Goal: Navigation & Orientation: Find specific page/section

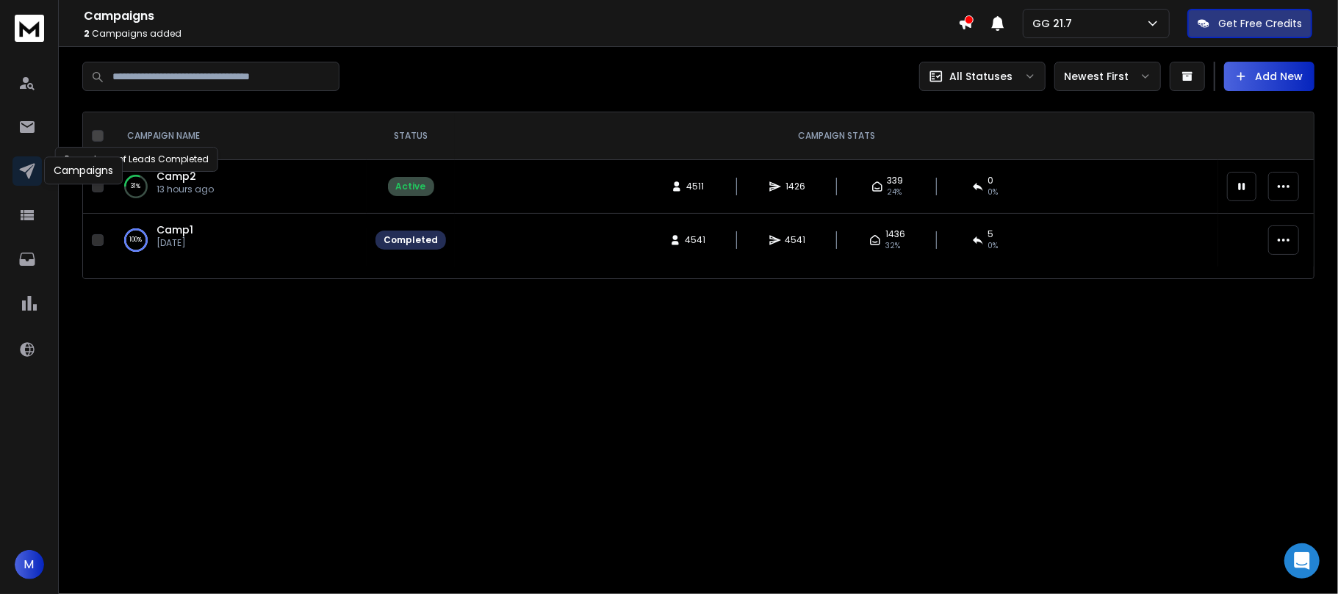
click at [32, 171] on icon at bounding box center [27, 171] width 18 height 18
click at [101, 174] on div "Campaigns" at bounding box center [83, 170] width 79 height 28
click at [24, 178] on icon at bounding box center [27, 171] width 18 height 18
click at [24, 169] on icon at bounding box center [26, 170] width 15 height 15
click at [24, 216] on icon at bounding box center [27, 215] width 18 height 18
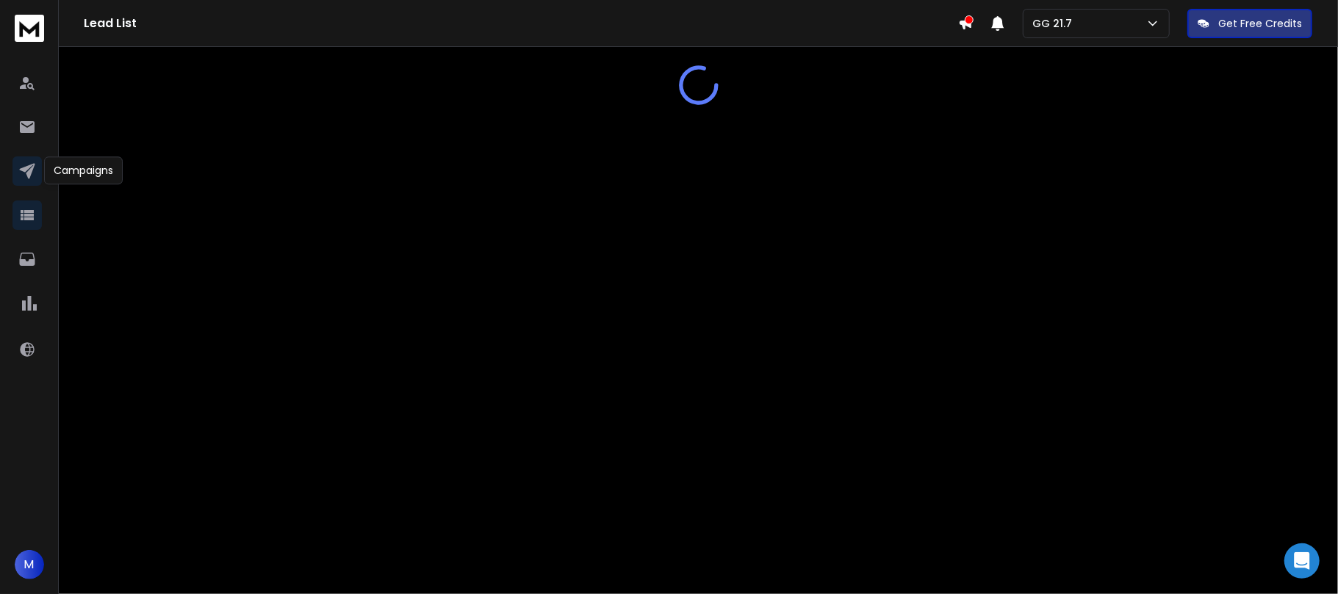
click at [26, 162] on icon at bounding box center [27, 171] width 18 height 18
